Goal: Navigation & Orientation: Find specific page/section

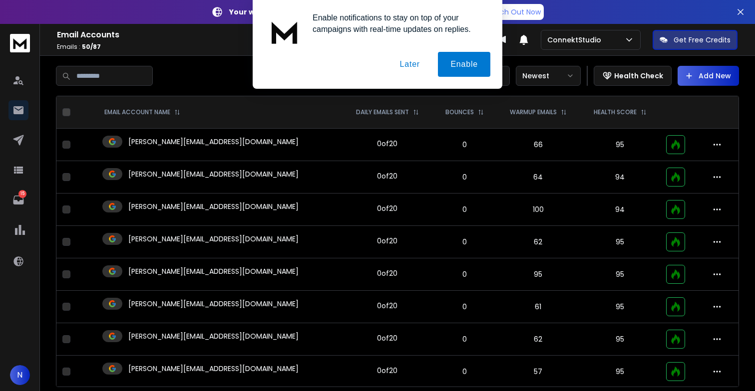
click at [416, 68] on button "Later" at bounding box center [409, 64] width 45 height 25
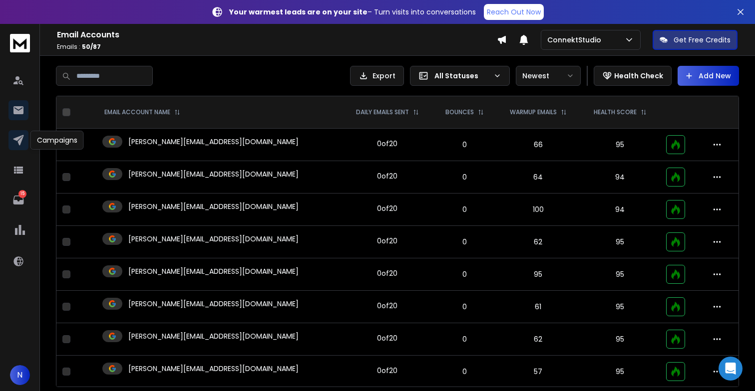
click at [17, 137] on icon at bounding box center [18, 140] width 12 height 12
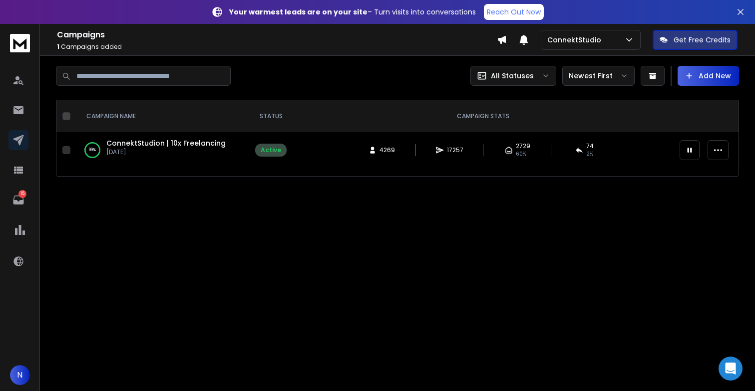
click at [689, 152] on icon at bounding box center [689, 150] width 9 height 9
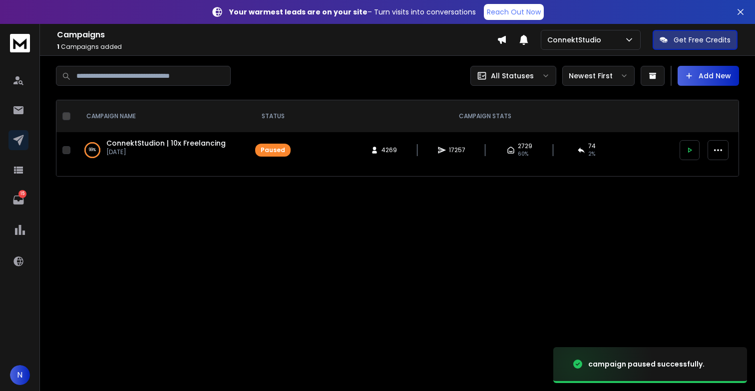
click at [687, 152] on icon at bounding box center [689, 150] width 9 height 9
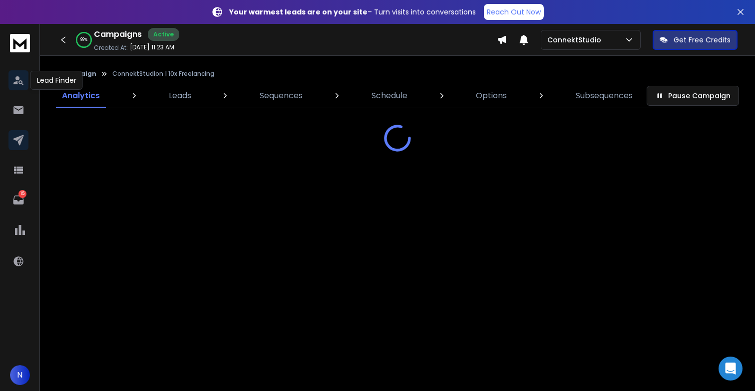
click at [21, 77] on icon at bounding box center [18, 80] width 12 height 12
